Goal: Information Seeking & Learning: Learn about a topic

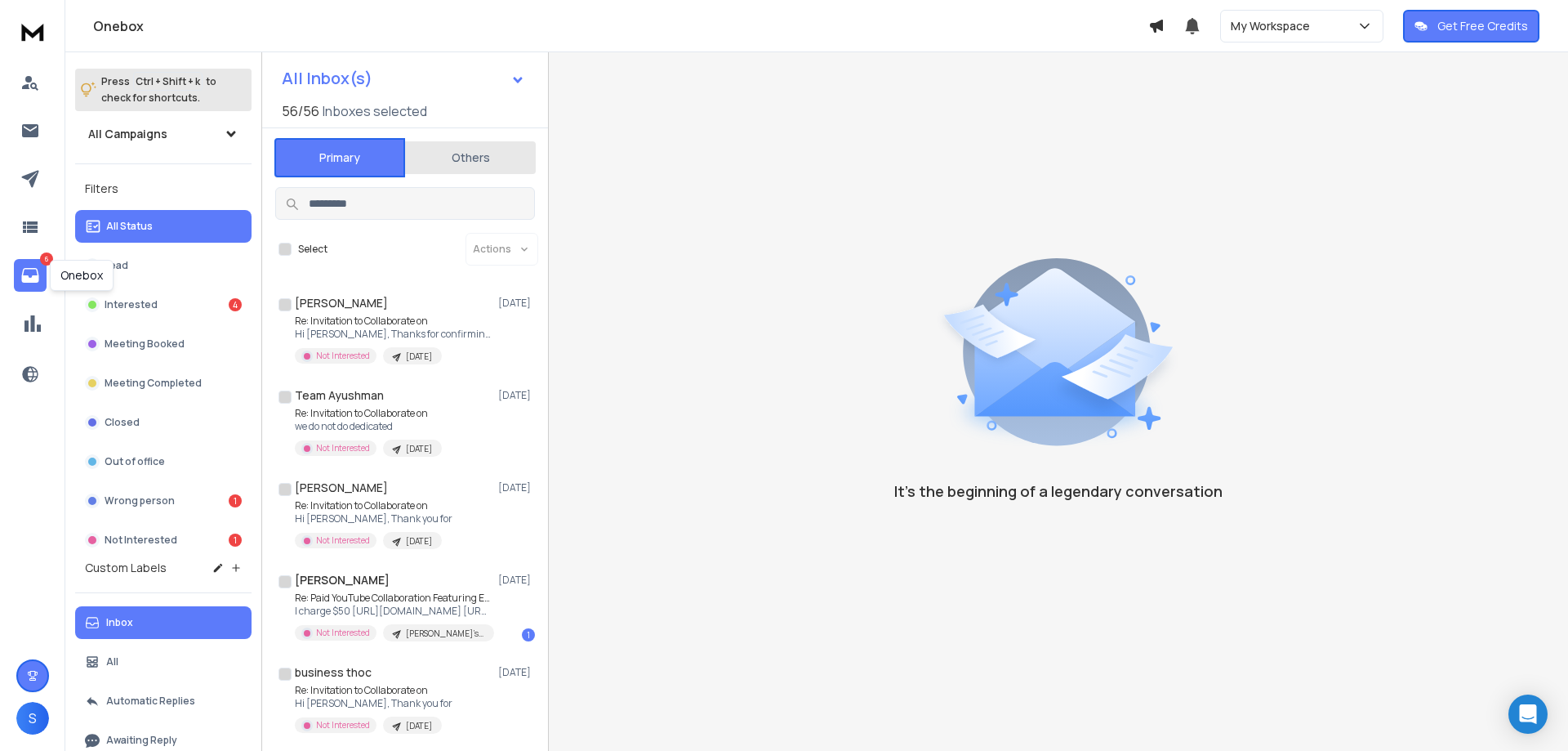
click at [156, 218] on button "All Status" at bounding box center [163, 226] width 177 height 33
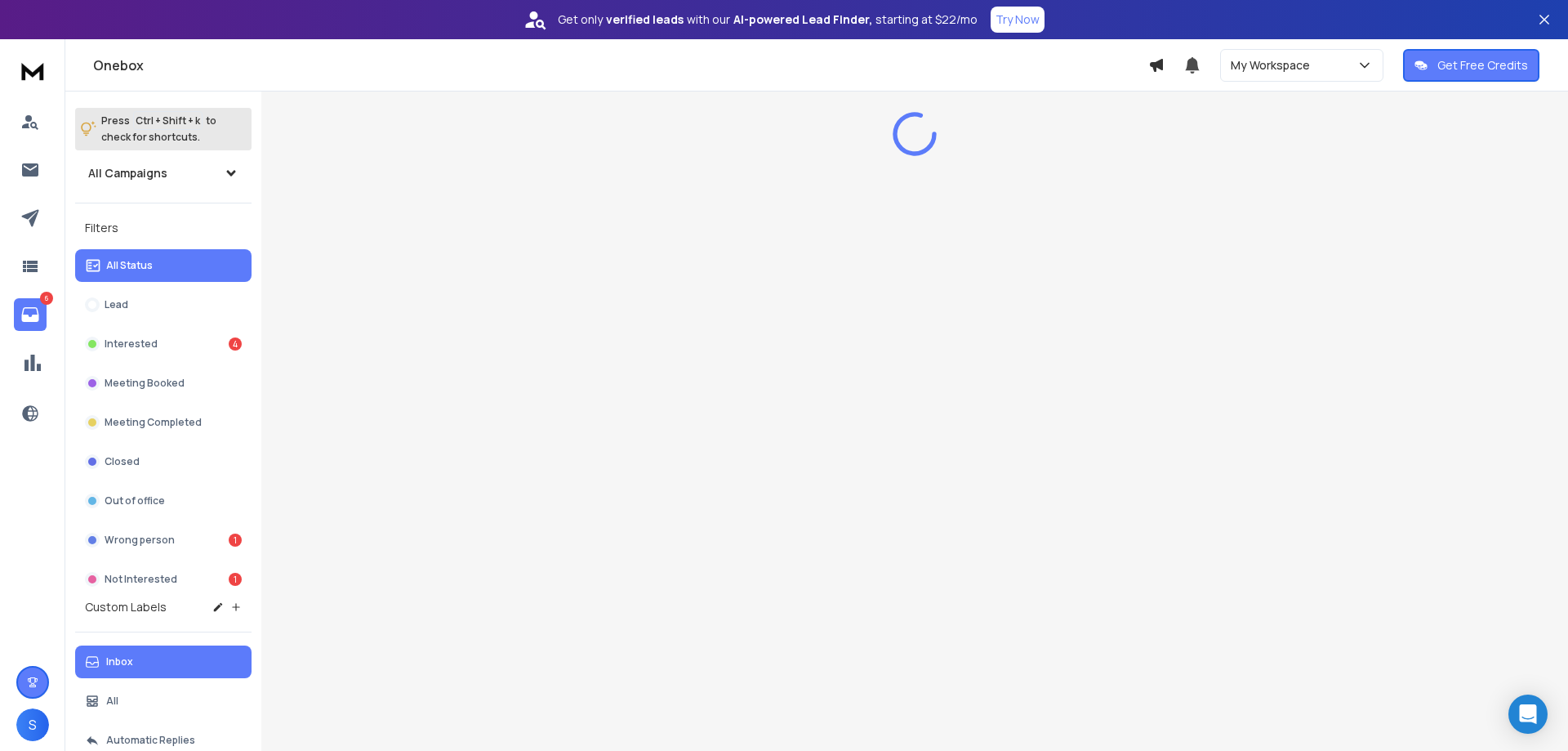
click at [1541, 18] on icon at bounding box center [1544, 19] width 15 height 15
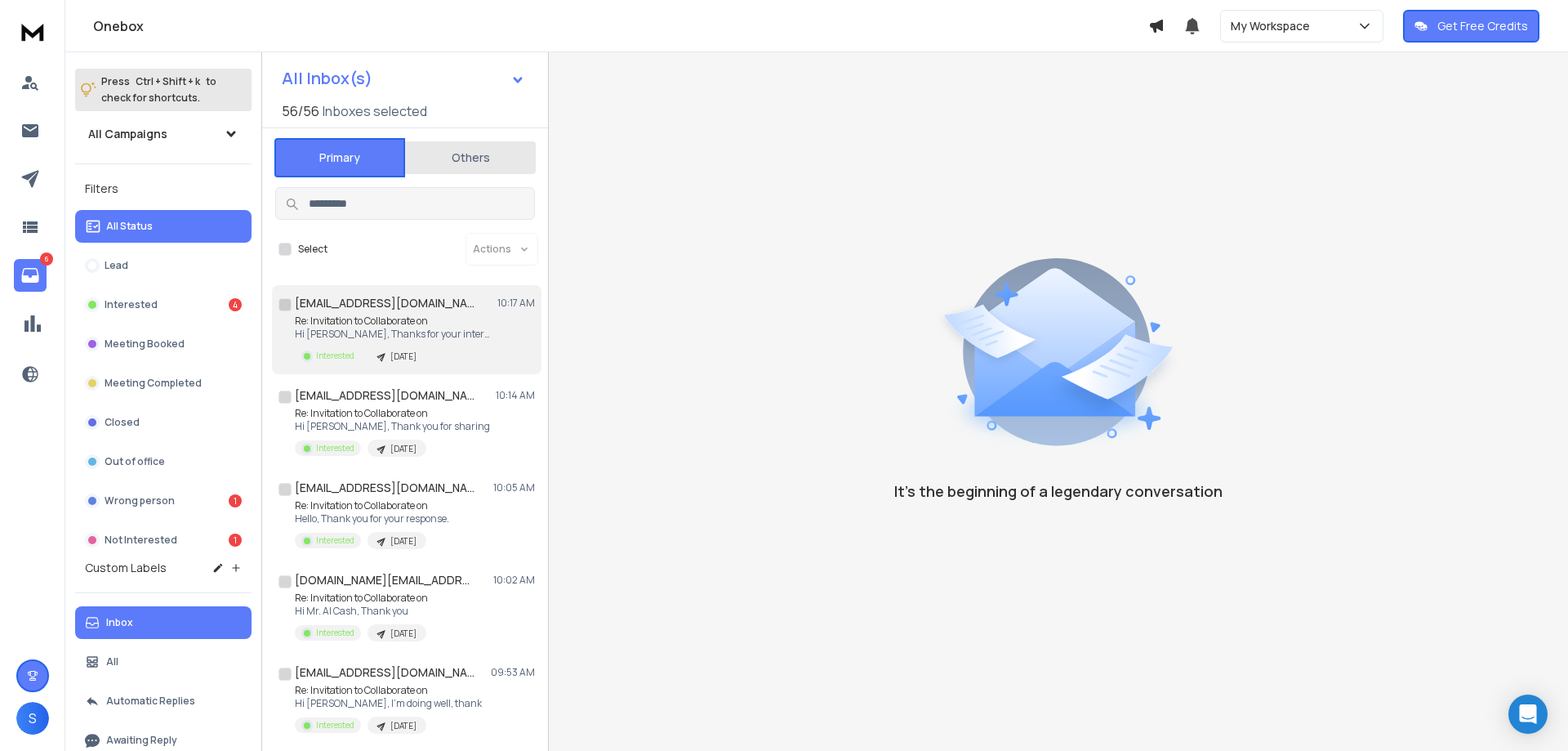
click at [407, 315] on p "Re: Invitation to Collaborate on" at bounding box center [392, 321] width 196 height 13
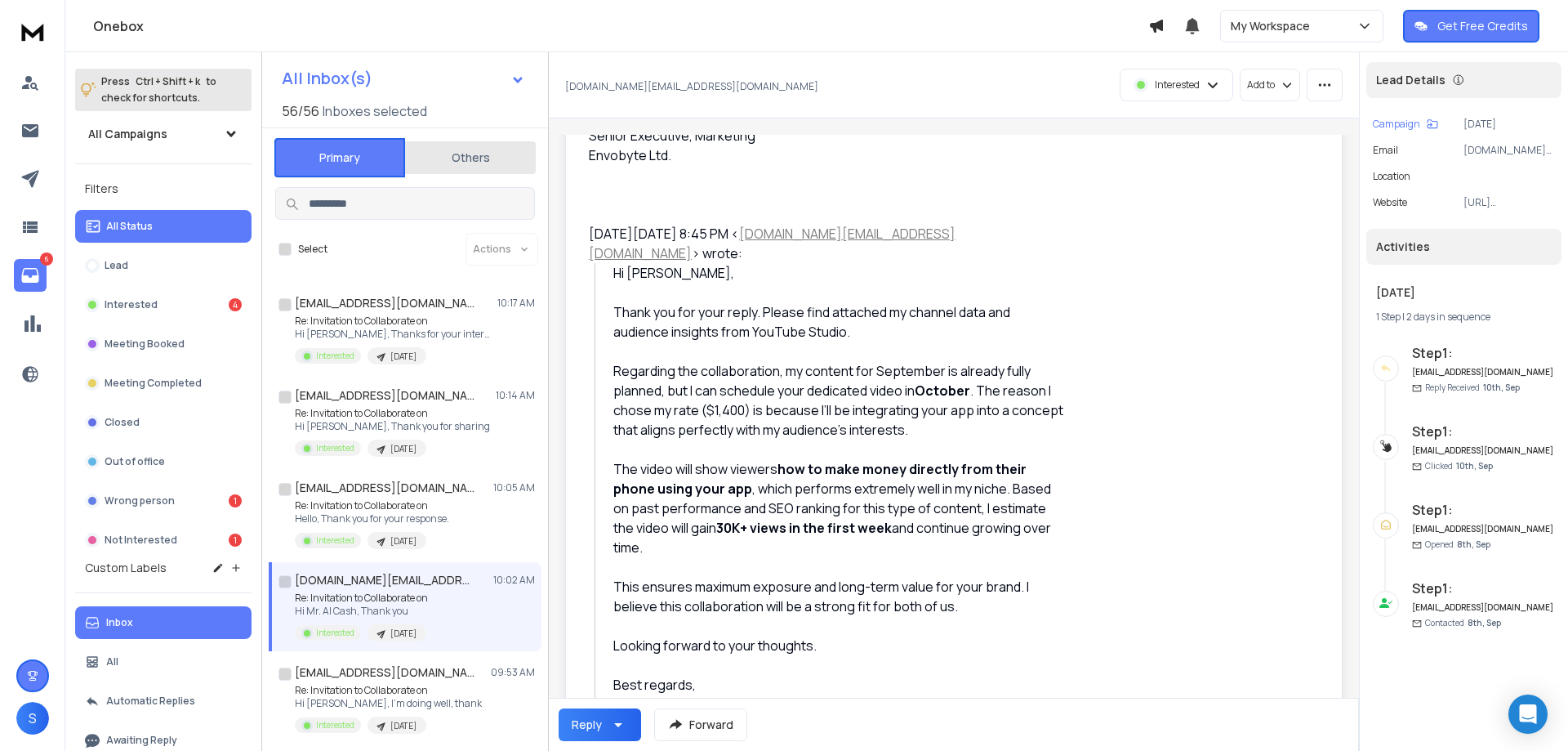
scroll to position [572, 0]
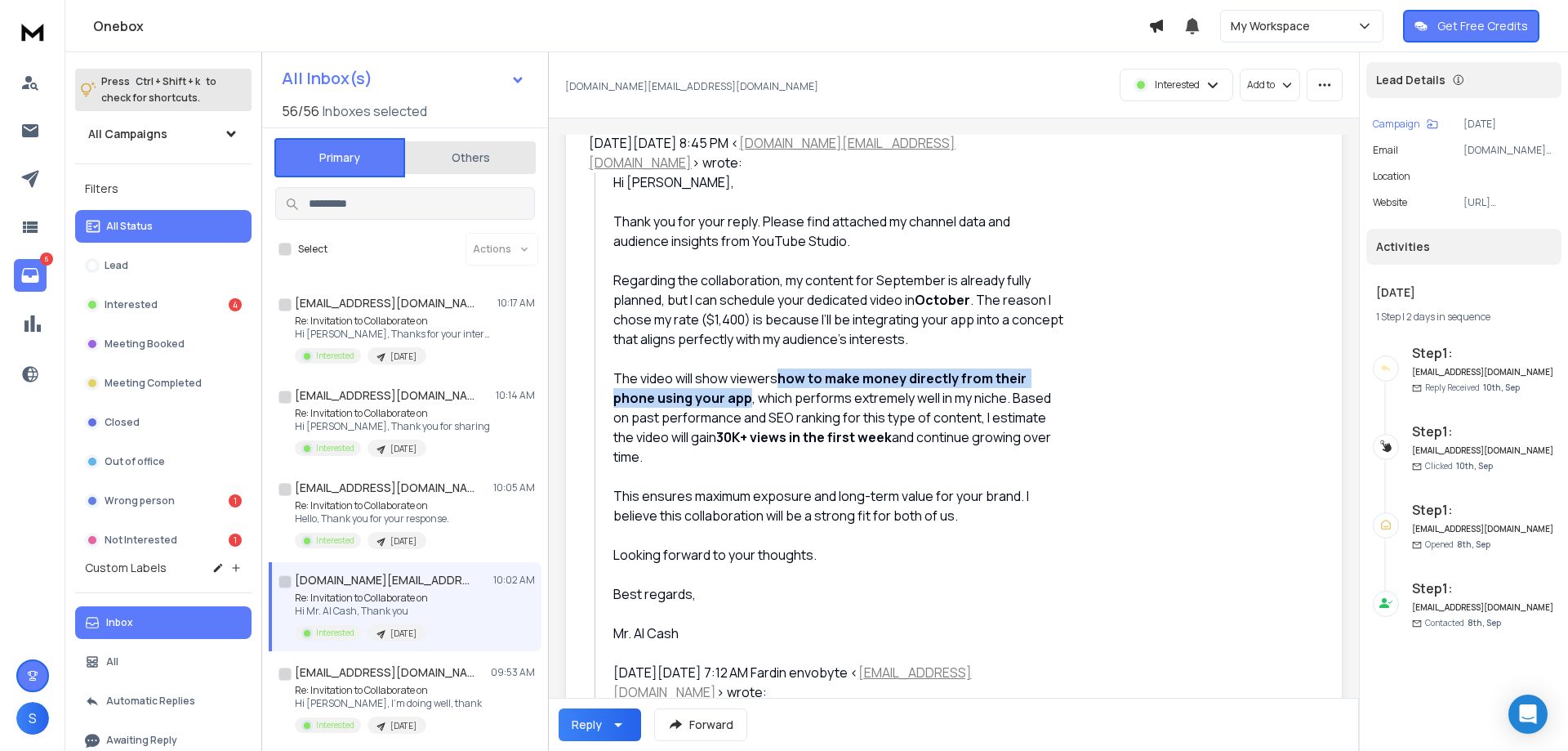
drag, startPoint x: 780, startPoint y: 361, endPoint x: 705, endPoint y: 380, distance: 77.4
click at [705, 380] on strong "how to make money directly from their phone using your app" at bounding box center [821, 388] width 416 height 38
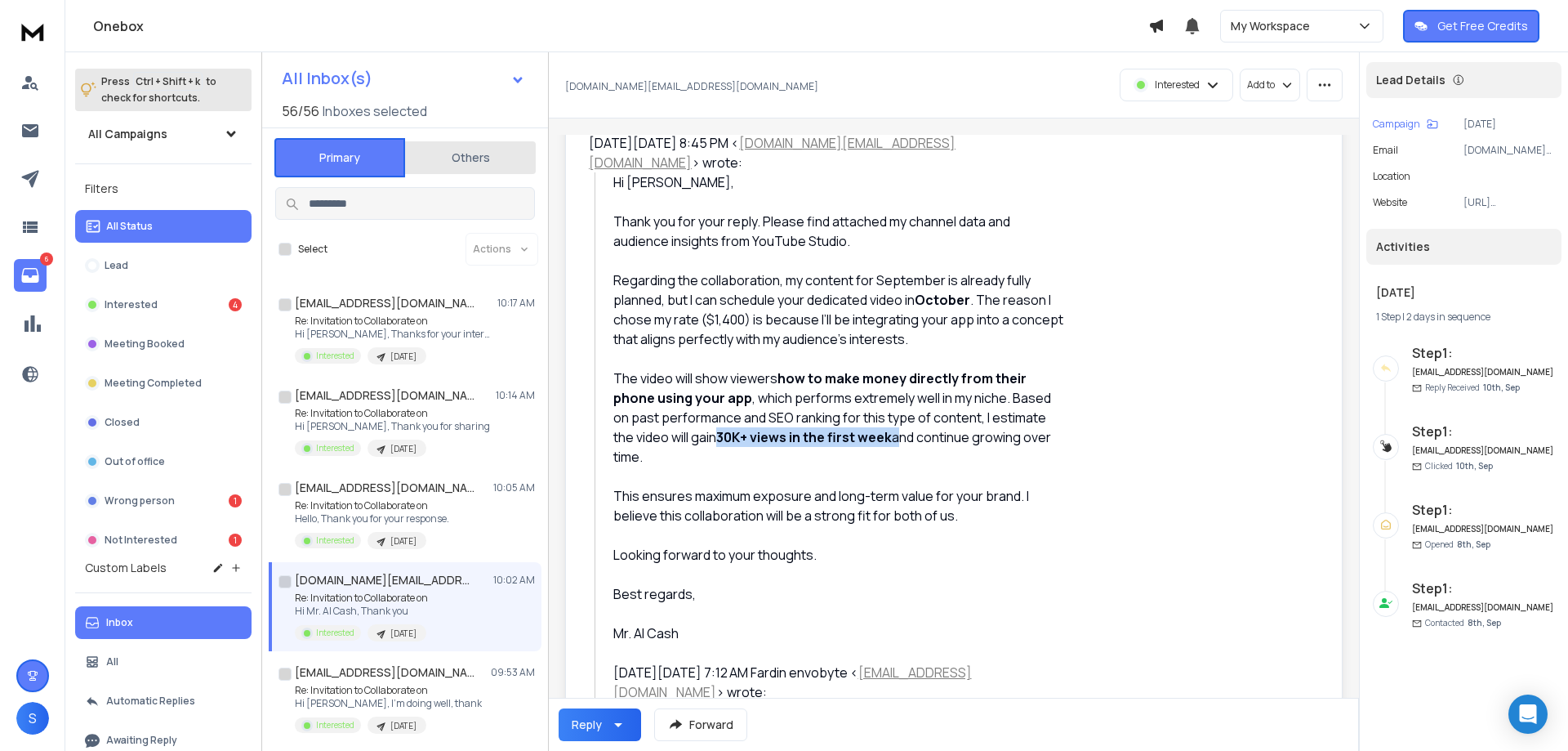
drag, startPoint x: 678, startPoint y: 416, endPoint x: 840, endPoint y: 415, distance: 162.0
click at [840, 415] on div "The video will show viewers how to make money directly from their phone using y…" at bounding box center [840, 417] width 454 height 98
click at [978, 428] on div "Hi Fardin, Thank you for your reply. Please find attached my channel data and a…" at bounding box center [840, 407] width 454 height 470
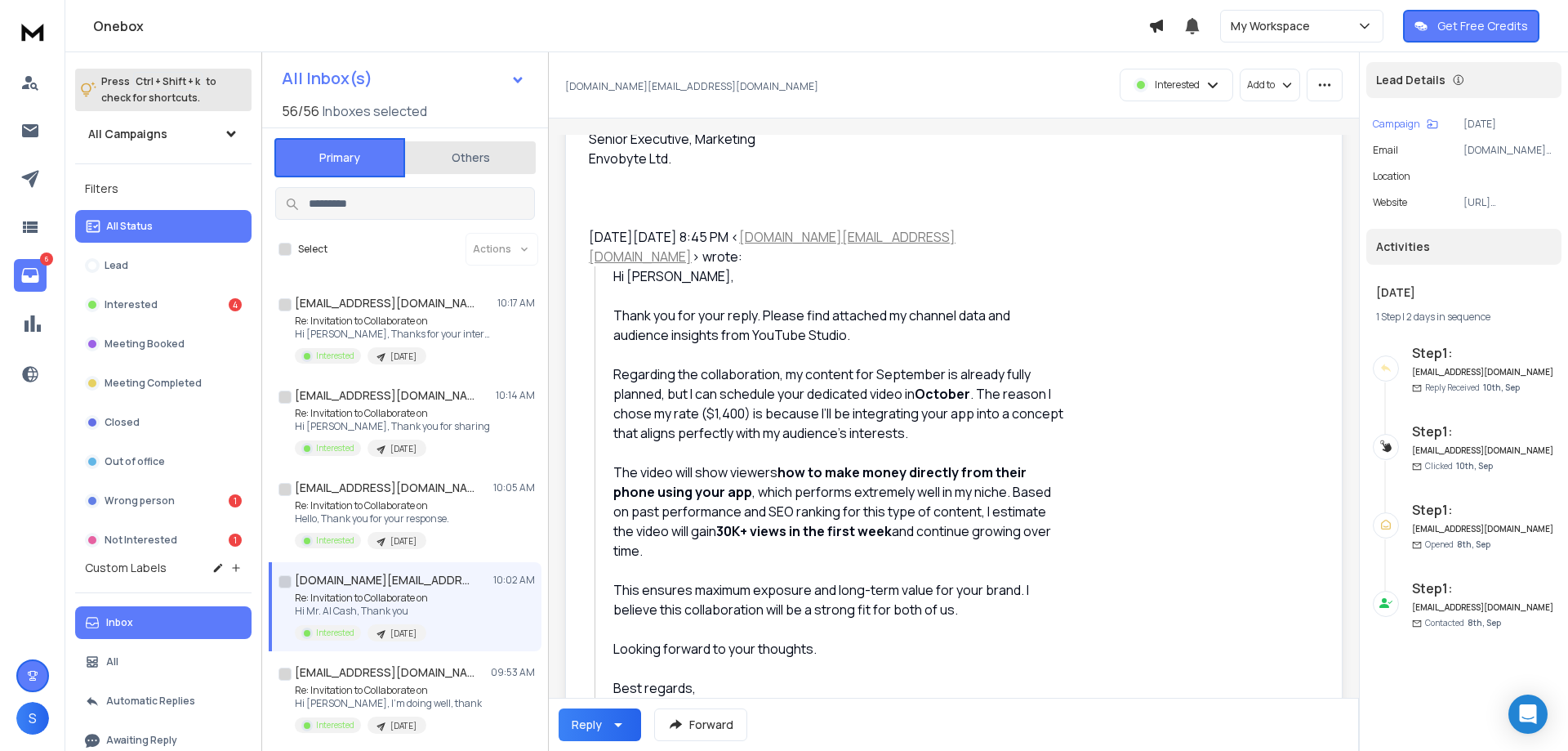
scroll to position [327, 0]
